Goal: Navigation & Orientation: Find specific page/section

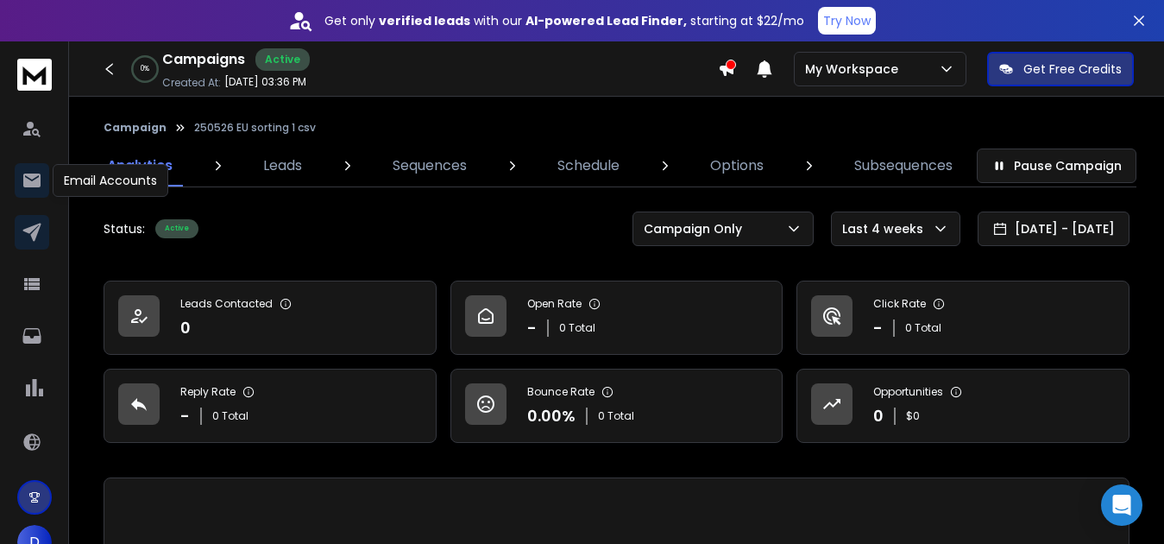
click at [35, 174] on icon at bounding box center [31, 180] width 17 height 14
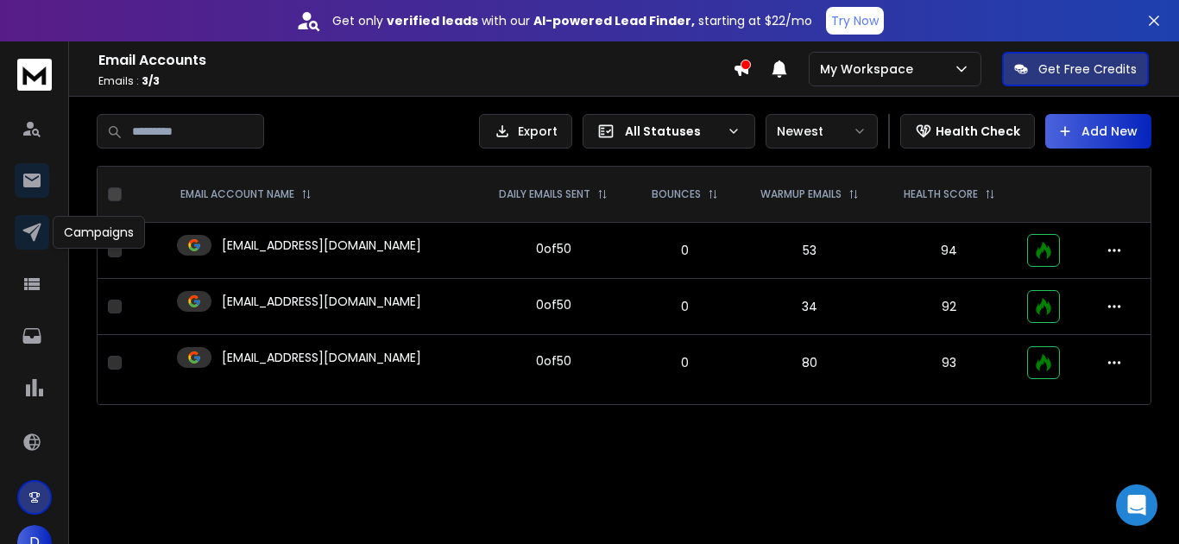
click at [35, 231] on icon at bounding box center [31, 232] width 18 height 18
